Goal: Navigation & Orientation: Find specific page/section

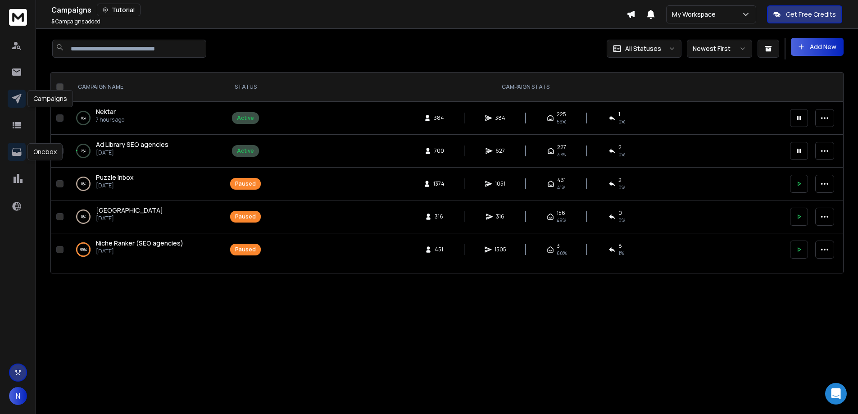
click at [14, 158] on link at bounding box center [17, 152] width 18 height 18
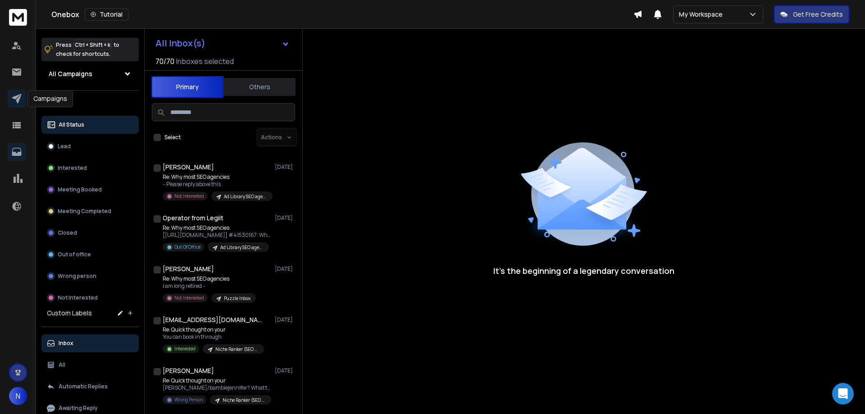
click at [14, 96] on icon at bounding box center [16, 98] width 11 height 11
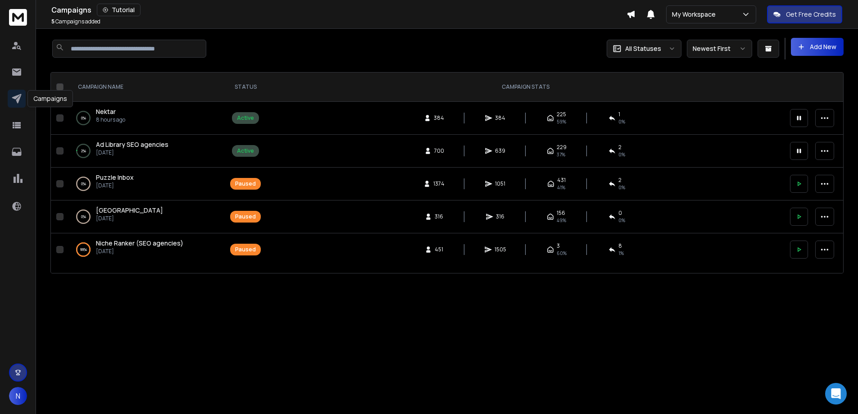
click at [543, 358] on div "Campaigns 5 Campaigns Added All Statuses Newest First Add New CAMPAIGN NAME STA…" at bounding box center [446, 245] width 793 height 414
click at [23, 159] on link at bounding box center [17, 152] width 18 height 18
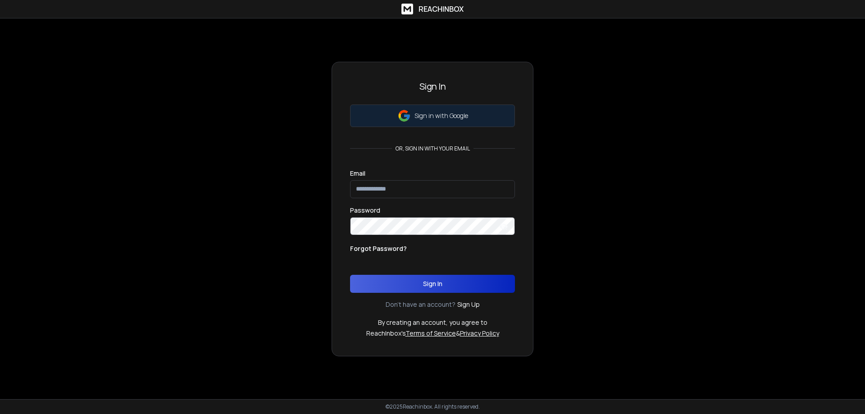
click at [407, 121] on icon at bounding box center [404, 116] width 14 height 14
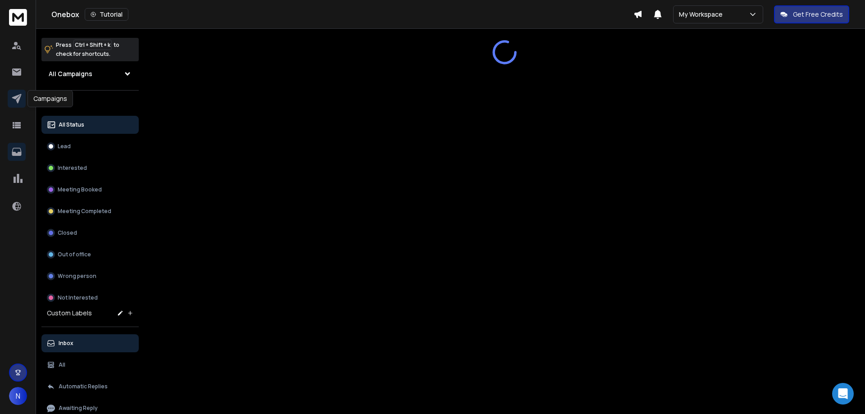
click at [17, 92] on link at bounding box center [17, 99] width 18 height 18
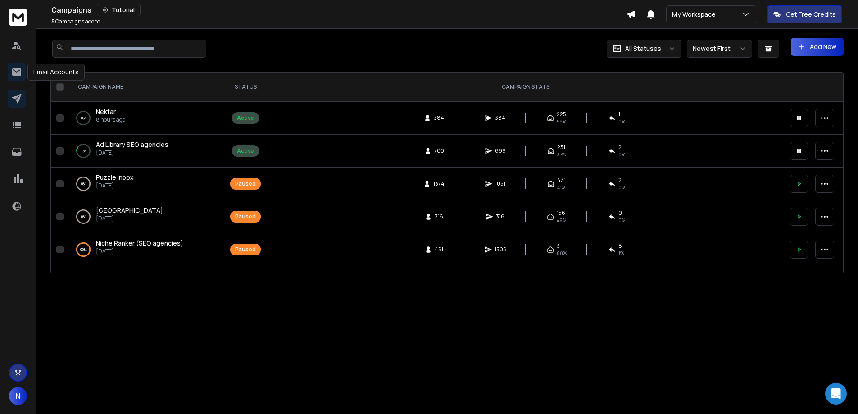
click at [20, 80] on link at bounding box center [17, 72] width 18 height 18
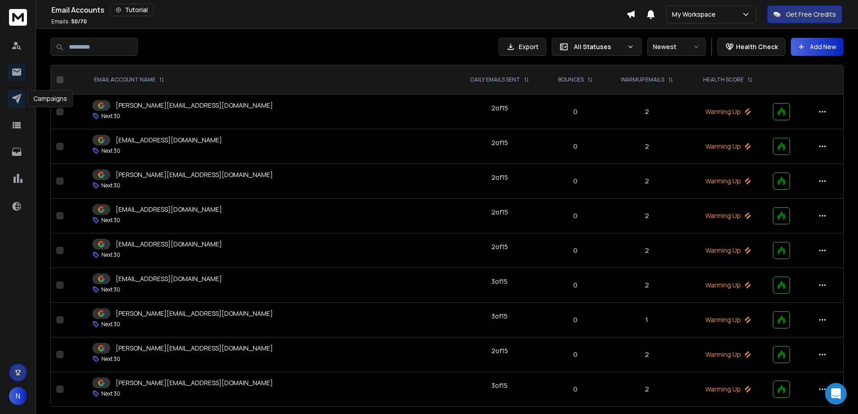
click at [13, 100] on icon at bounding box center [16, 98] width 11 height 11
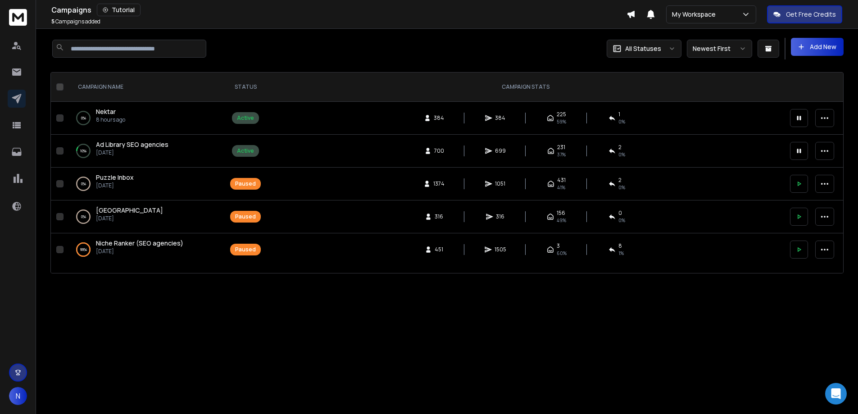
click at [419, 31] on div "Campaigns 5 Campaigns Added All Statuses Newest First Add New CAMPAIGN NAME STA…" at bounding box center [447, 245] width 822 height 432
click at [13, 153] on icon at bounding box center [16, 152] width 9 height 8
